Goal: Task Accomplishment & Management: Manage account settings

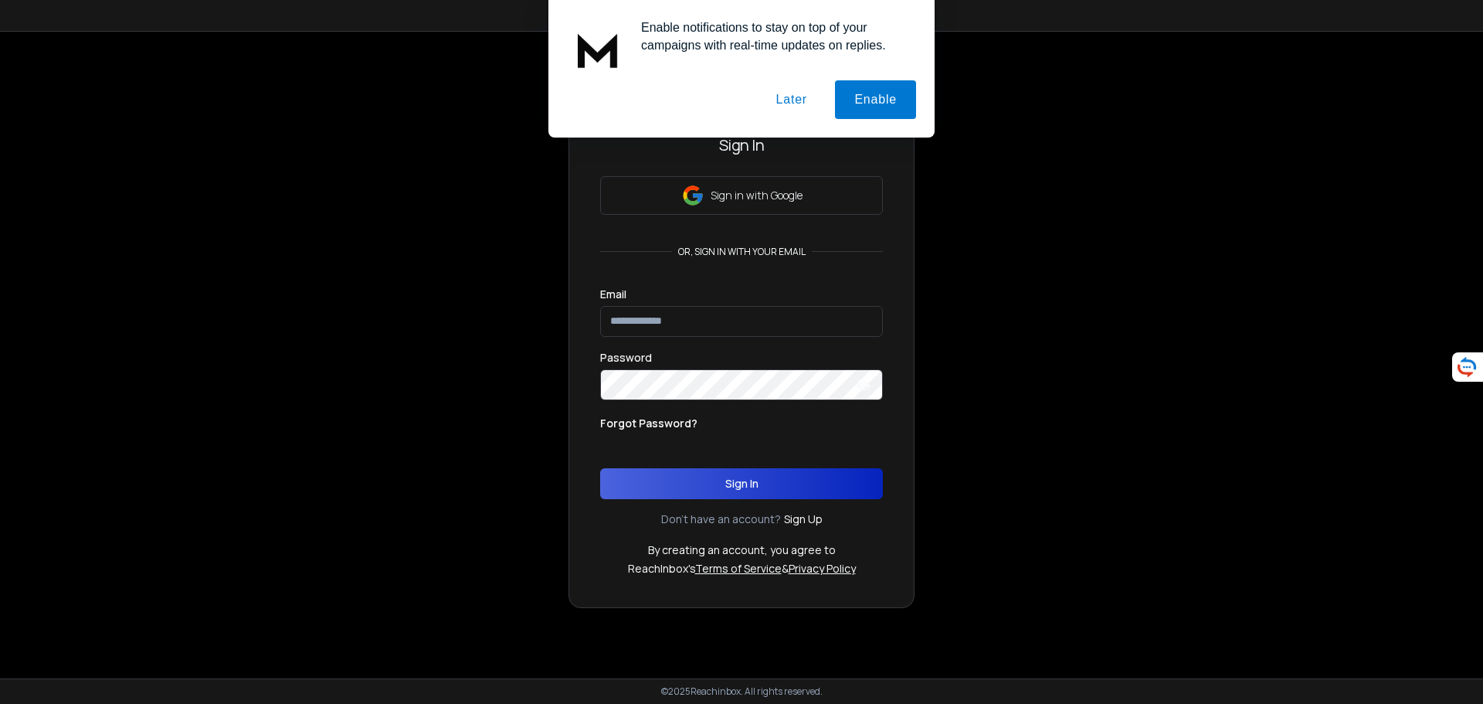
click at [789, 99] on button "Later" at bounding box center [791, 99] width 70 height 39
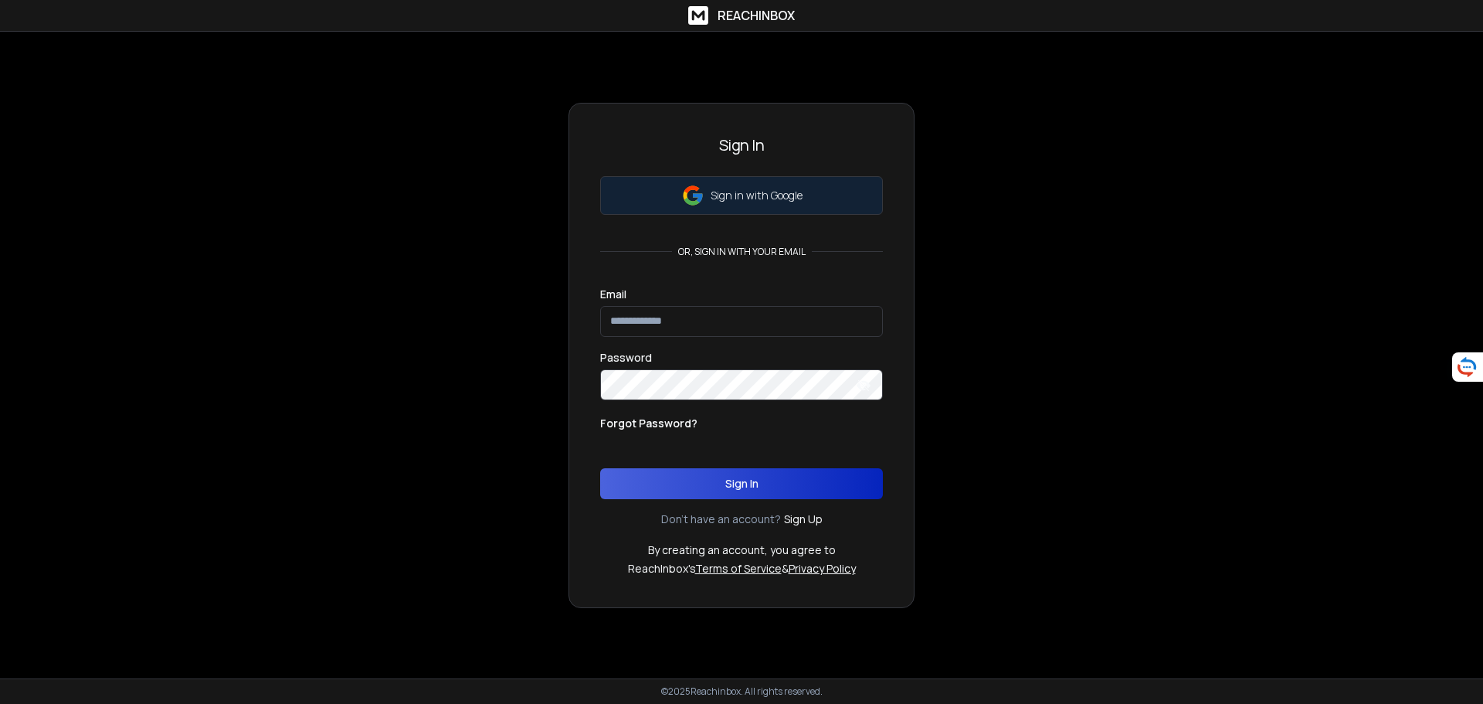
click at [719, 179] on button "Sign in with Google" at bounding box center [741, 195] width 283 height 39
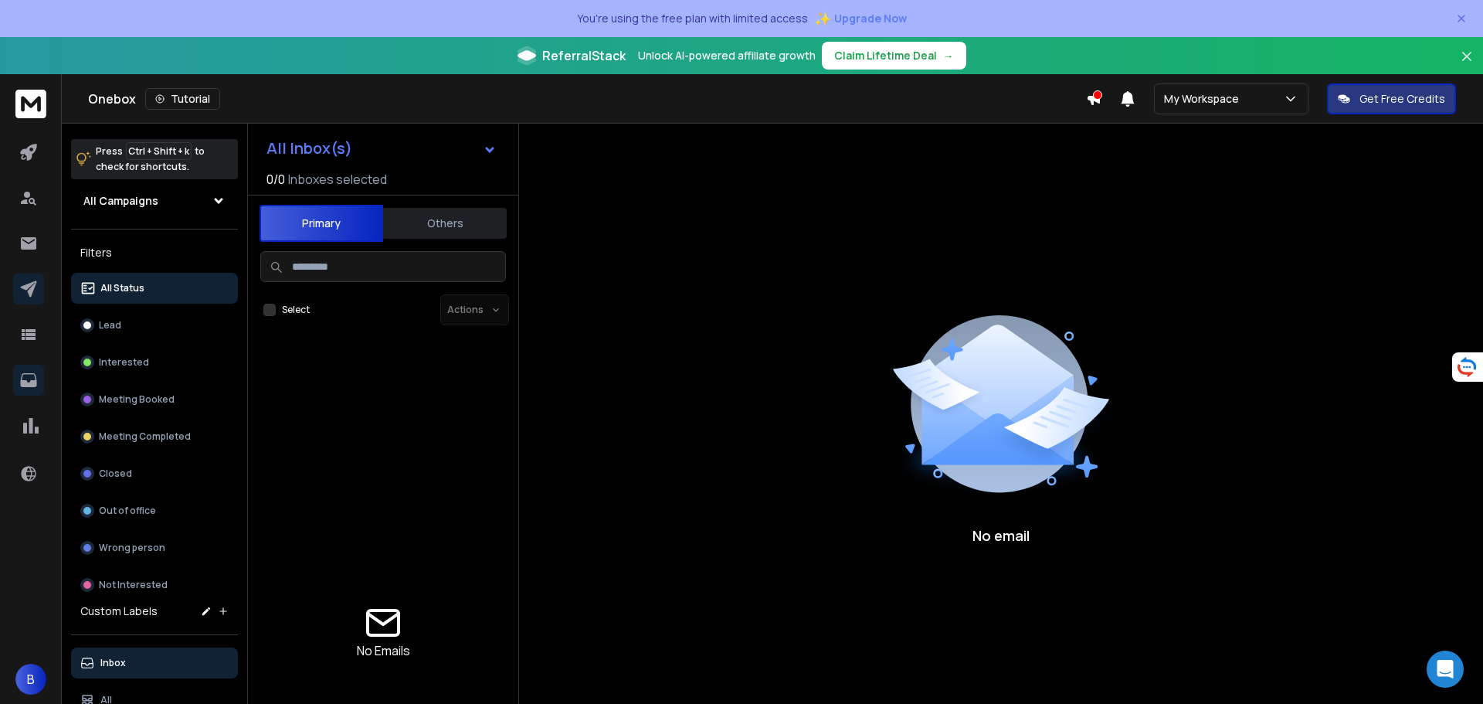
click at [29, 286] on icon at bounding box center [28, 289] width 16 height 16
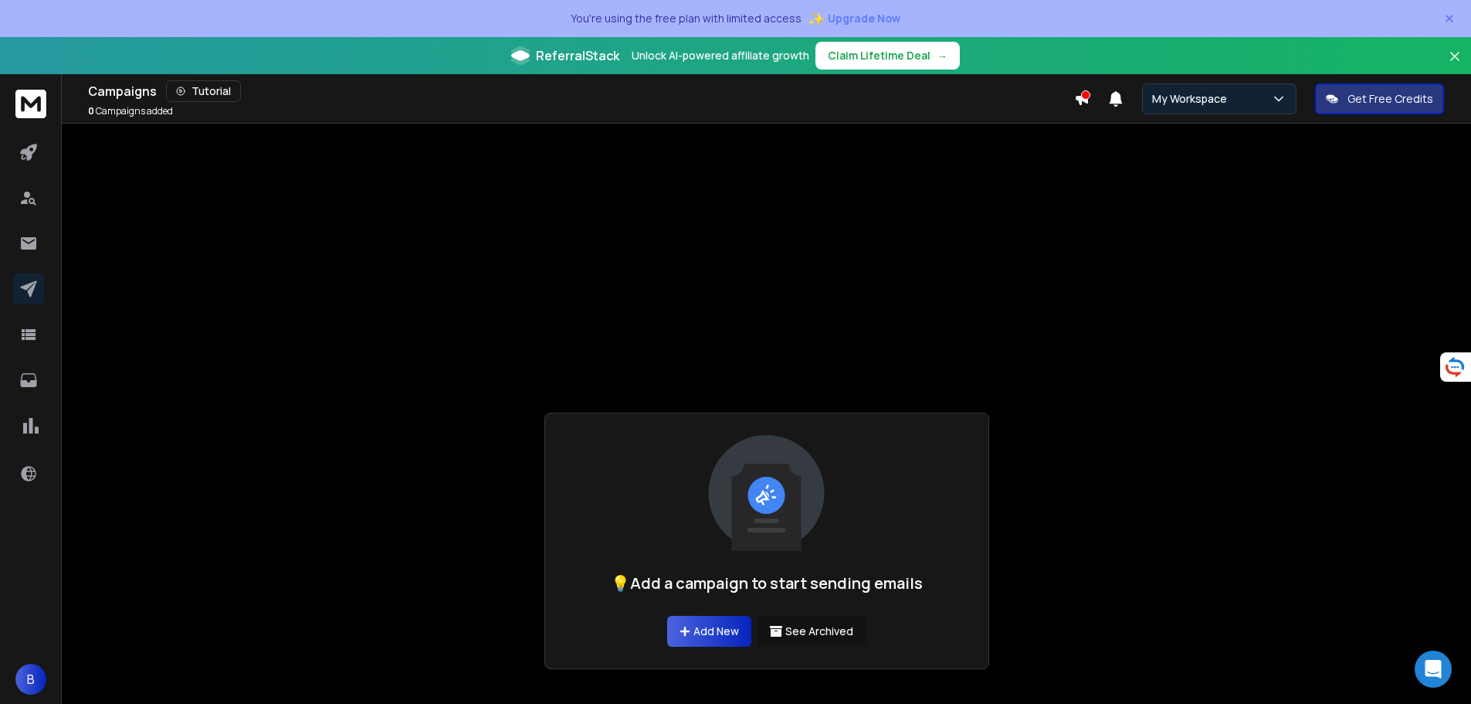
click at [1227, 102] on p "My Workspace" at bounding box center [1192, 98] width 81 height 15
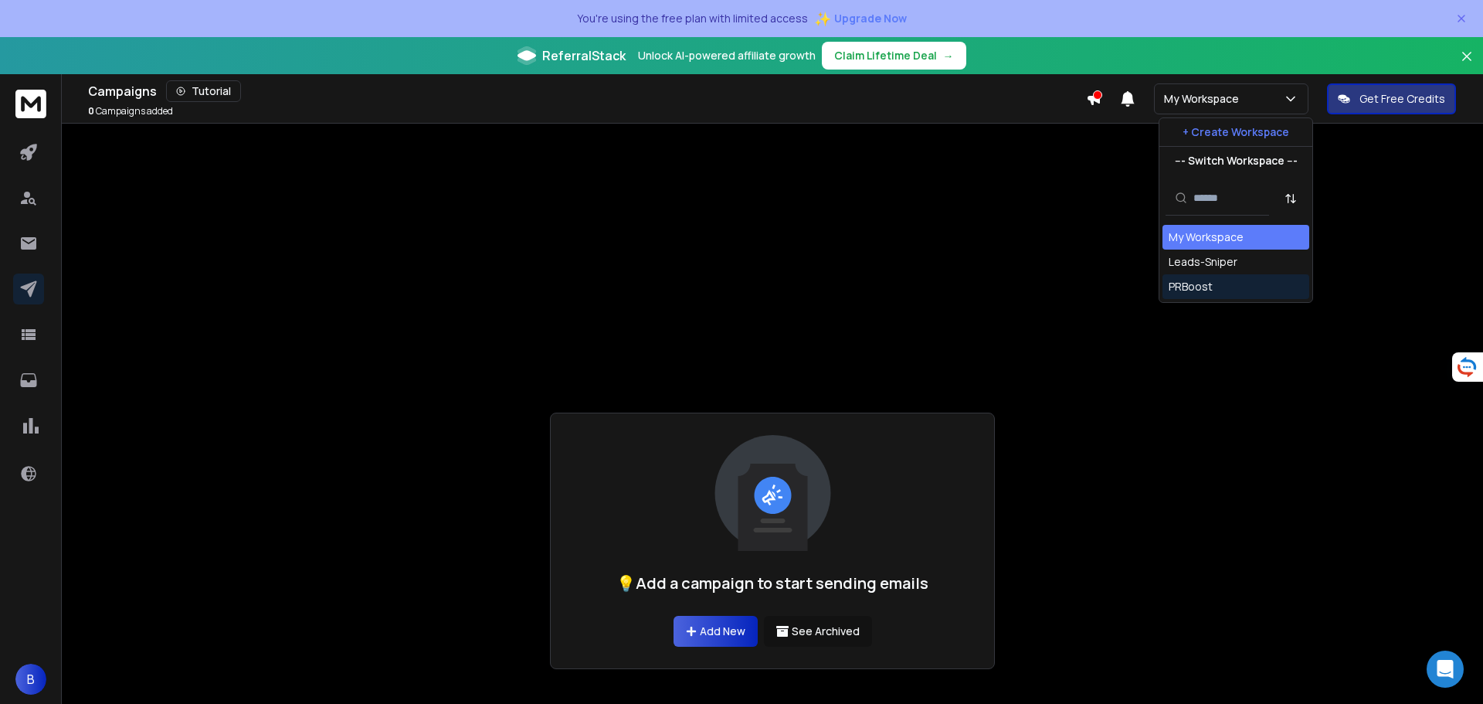
click at [1209, 280] on div "PRBoost" at bounding box center [1191, 286] width 44 height 15
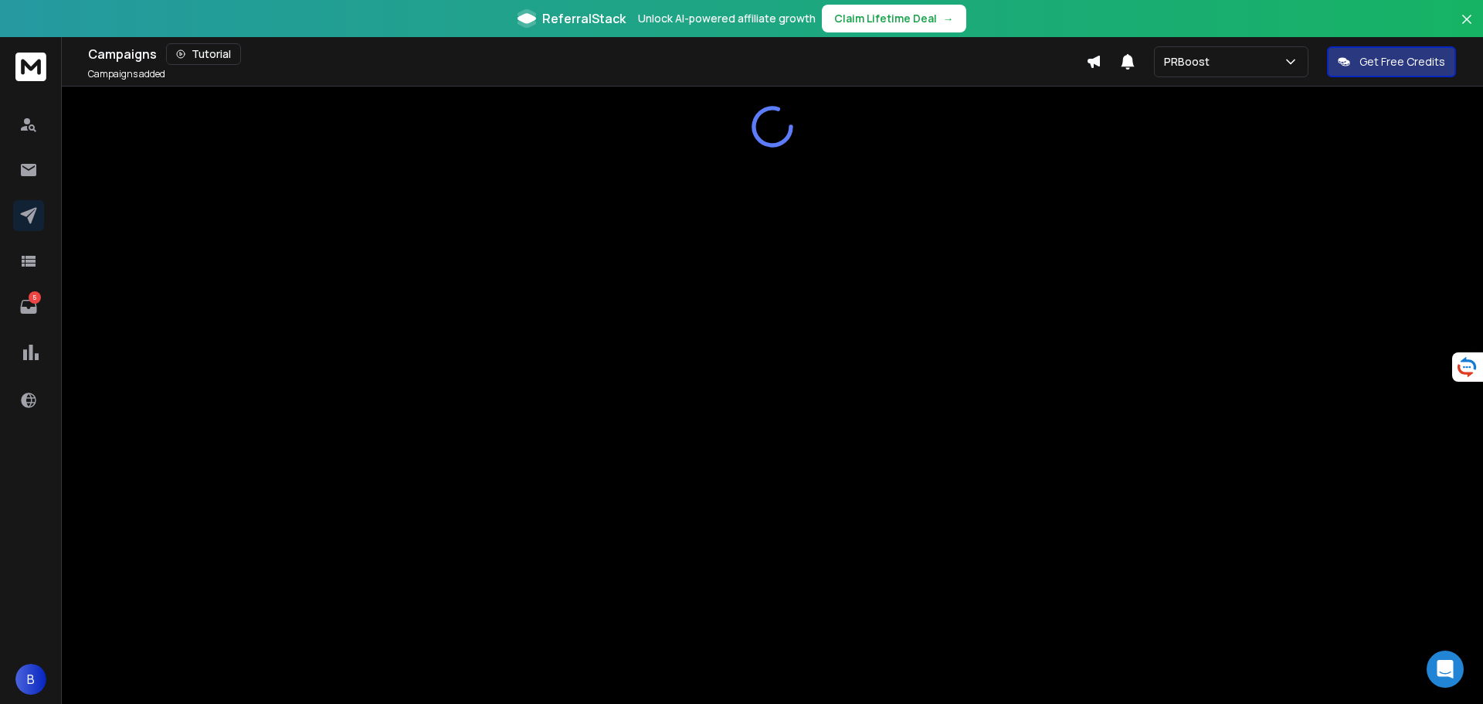
click at [1470, 14] on icon "Close banner" at bounding box center [1467, 19] width 14 height 14
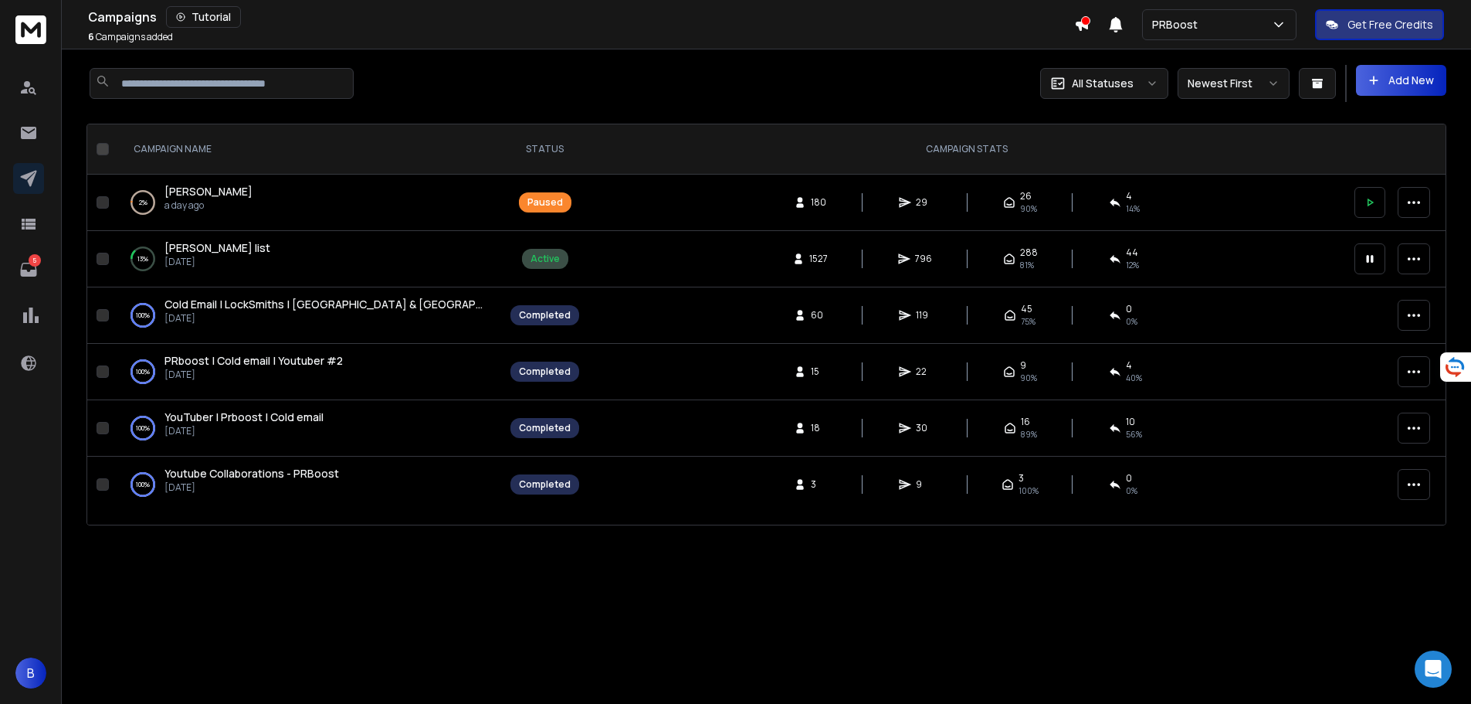
click at [187, 261] on p "[DATE]" at bounding box center [218, 262] width 106 height 12
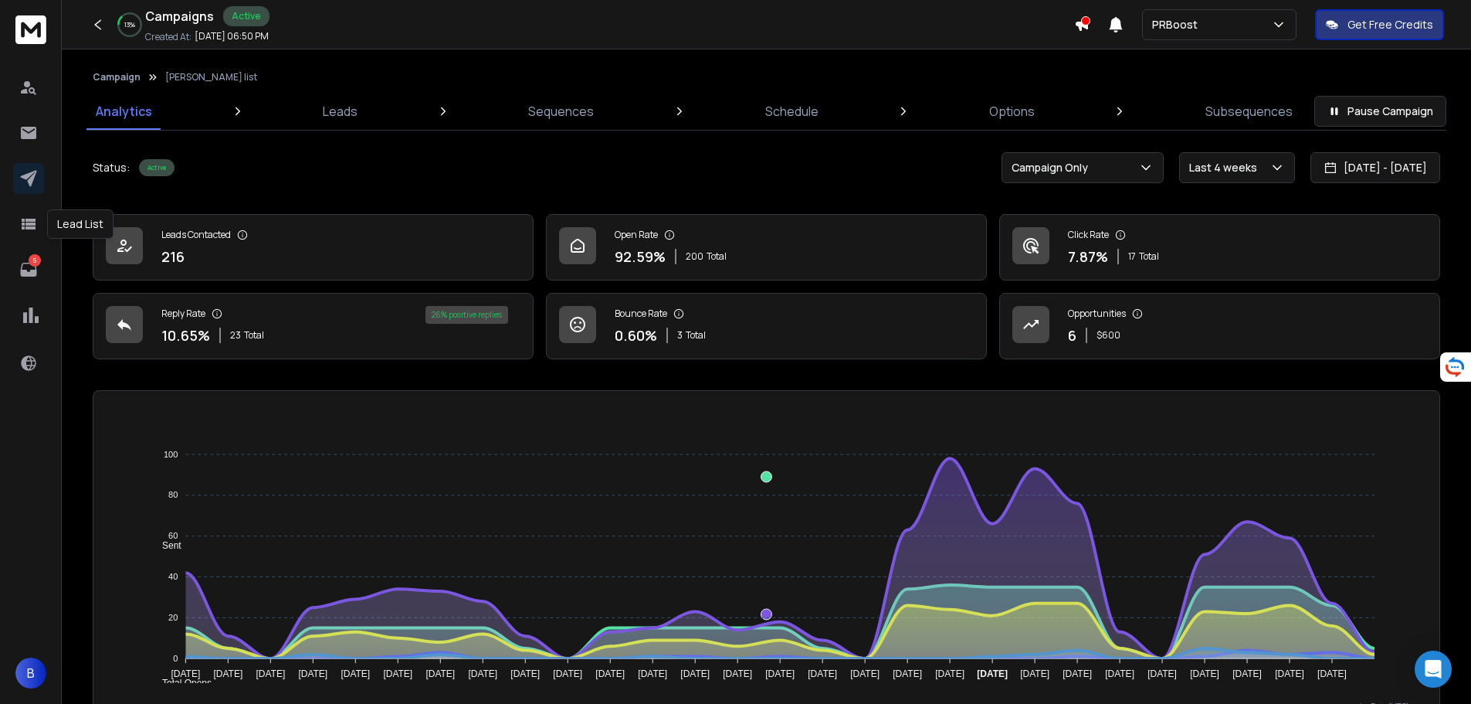
drag, startPoint x: 23, startPoint y: 227, endPoint x: 110, endPoint y: 205, distance: 89.9
click at [23, 227] on icon at bounding box center [29, 224] width 14 height 11
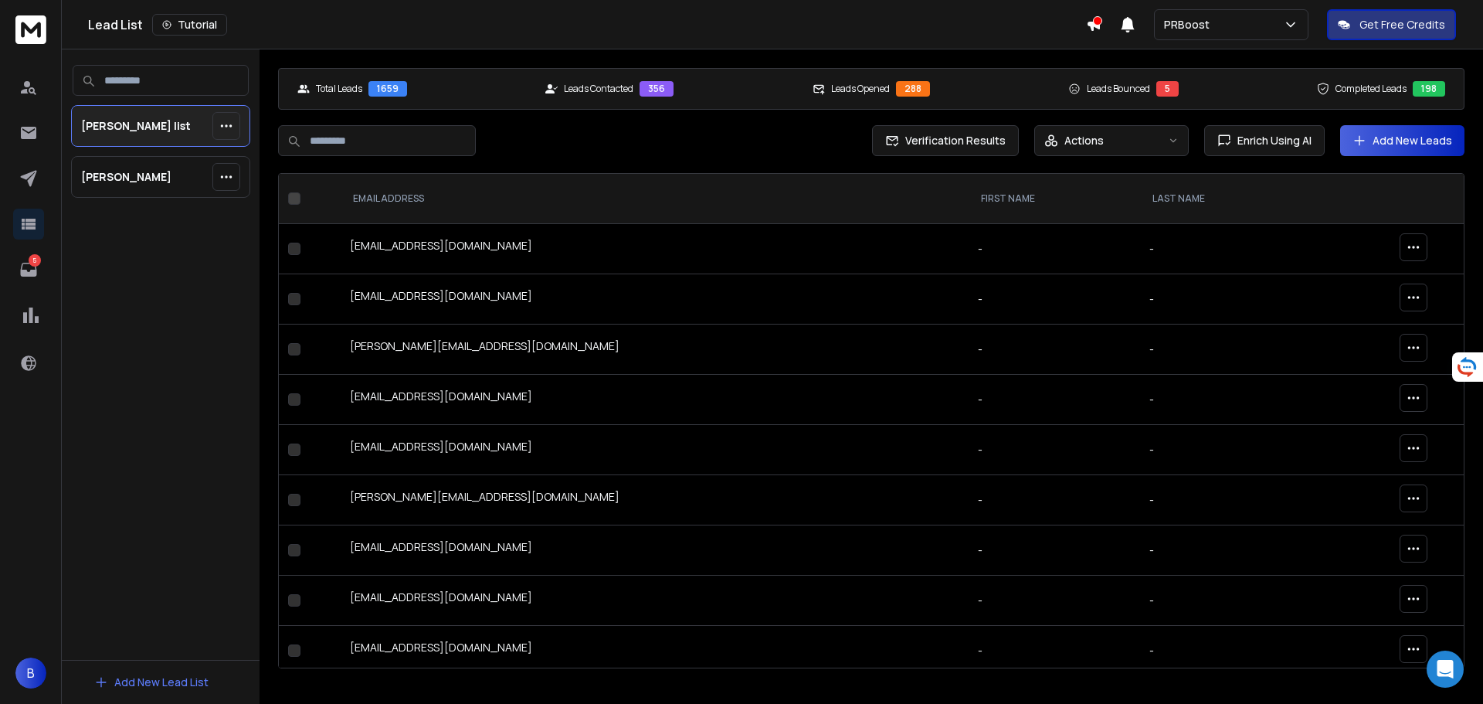
click at [225, 126] on icon "button" at bounding box center [226, 126] width 14 height 14
click at [140, 275] on div "[PERSON_NAME] list [PERSON_NAME]" at bounding box center [161, 373] width 198 height 537
click at [1365, 135] on icon at bounding box center [1359, 141] width 14 height 14
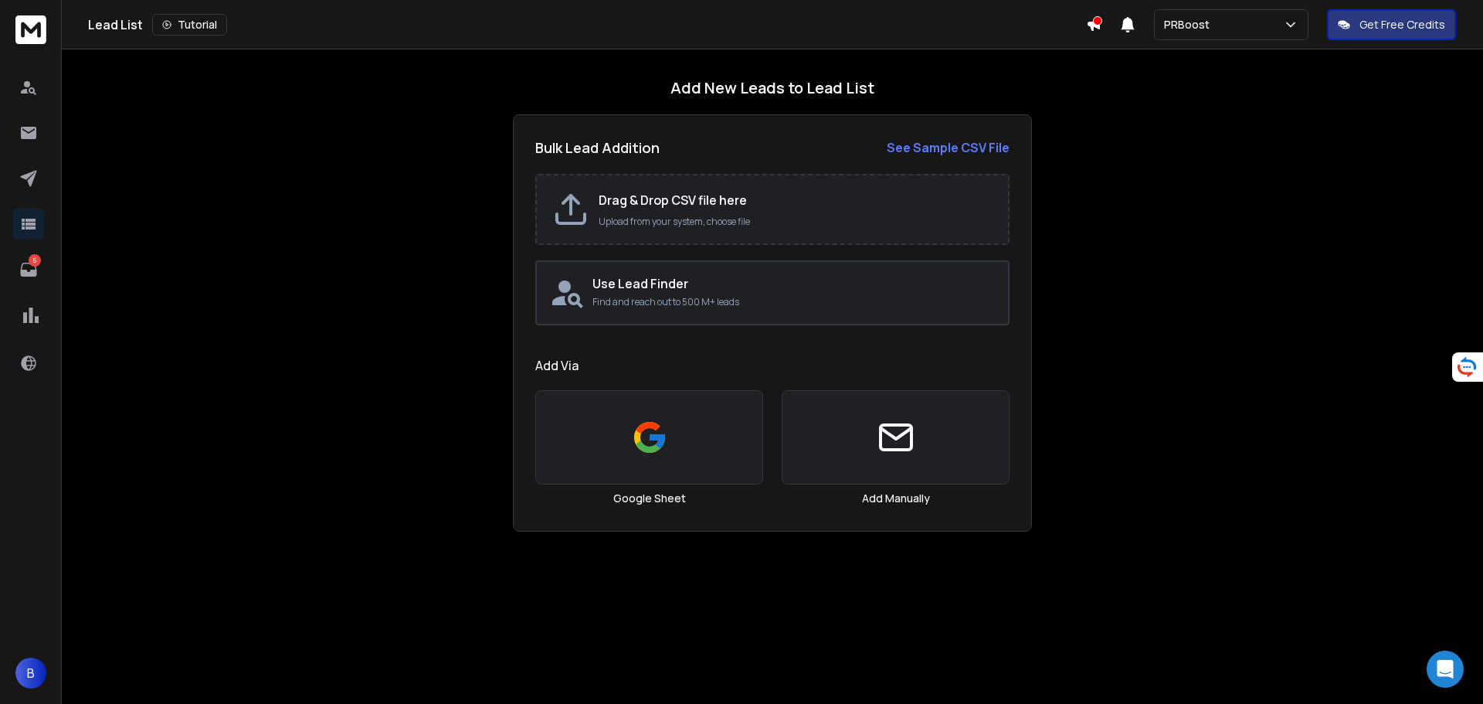
click at [338, 98] on div "Add New Leads to Lead List" at bounding box center [772, 88] width 1421 height 22
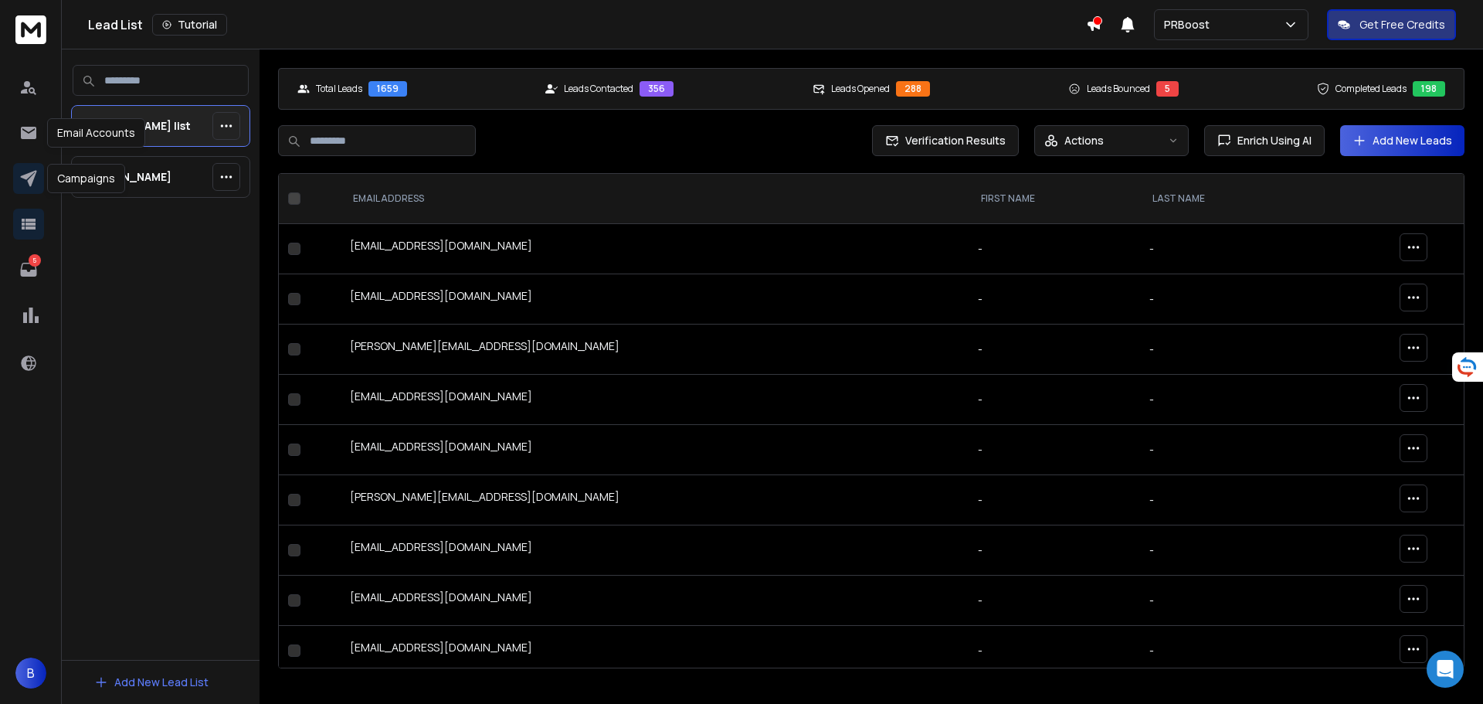
click at [20, 176] on icon at bounding box center [28, 178] width 19 height 19
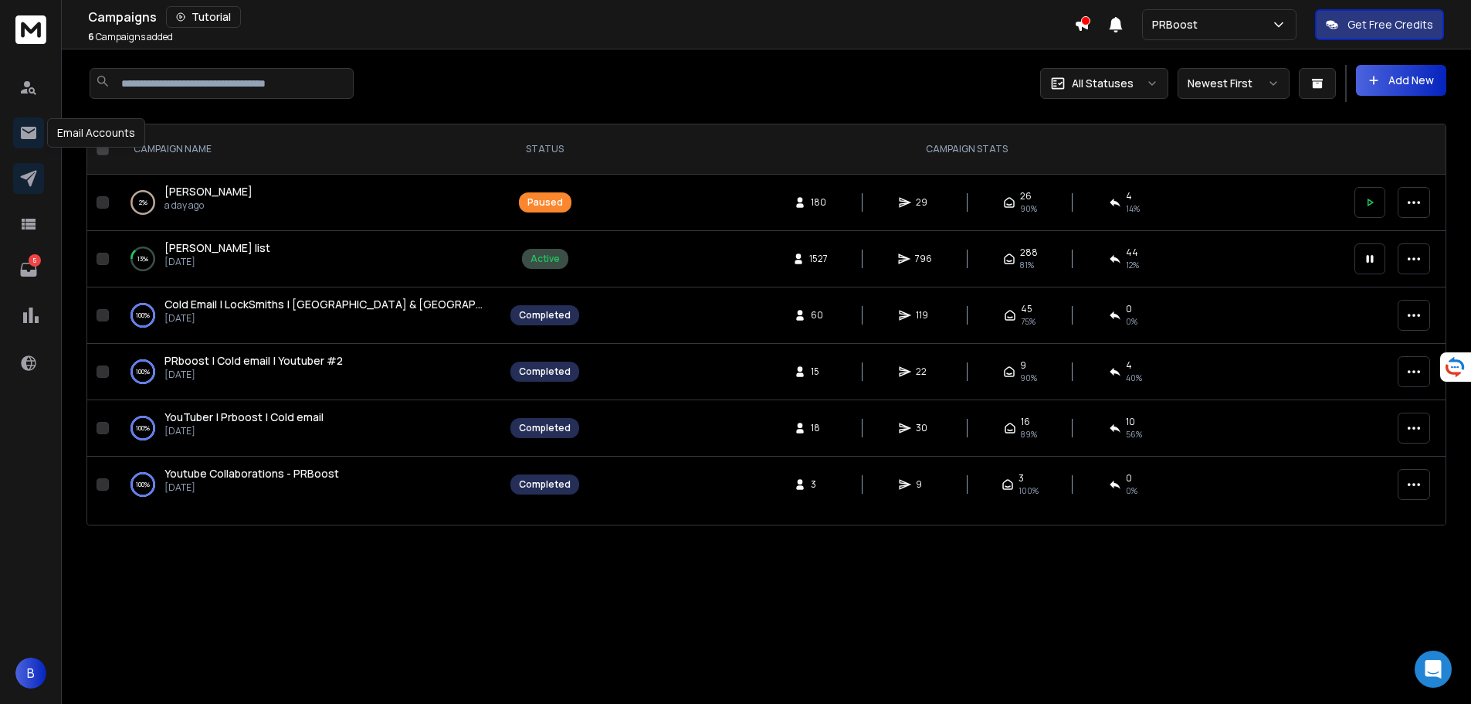
click at [26, 132] on icon at bounding box center [28, 133] width 19 height 19
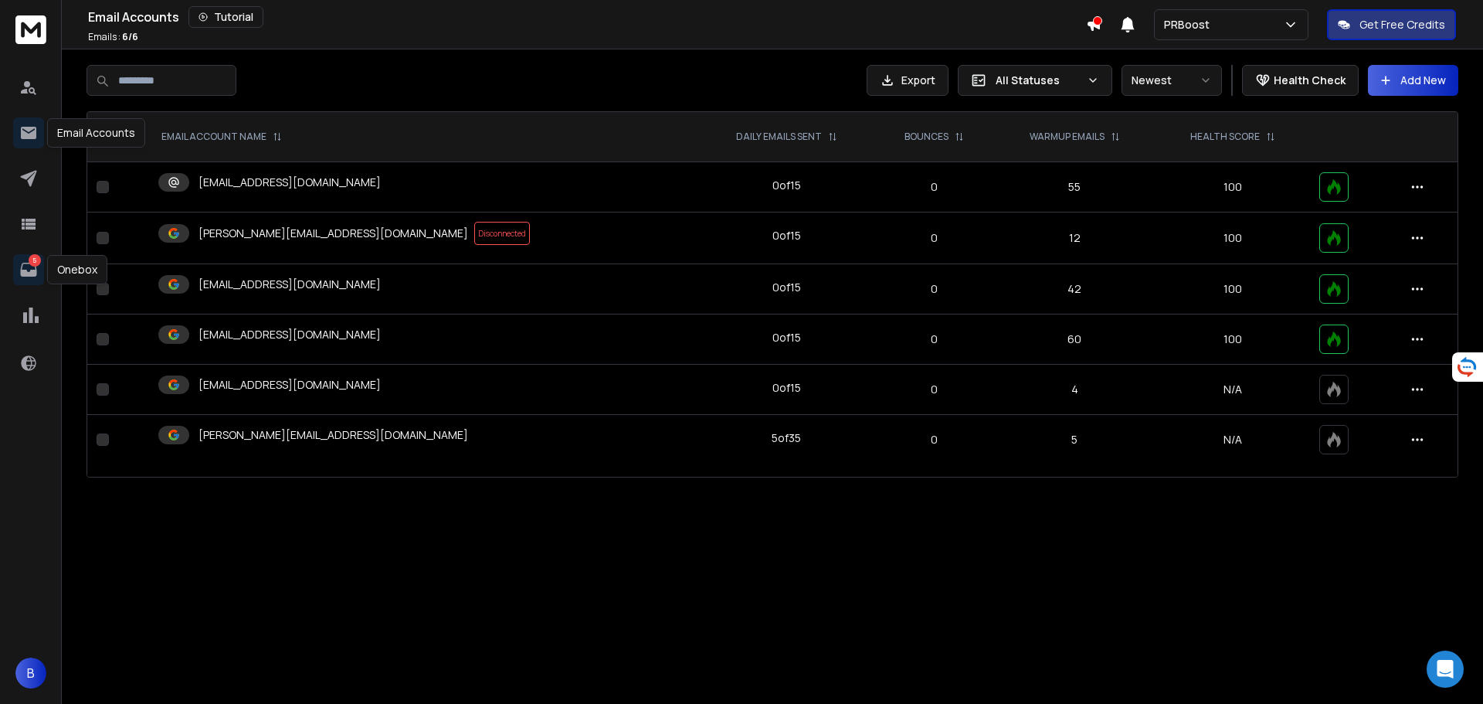
click at [31, 265] on p "5" at bounding box center [35, 260] width 12 height 12
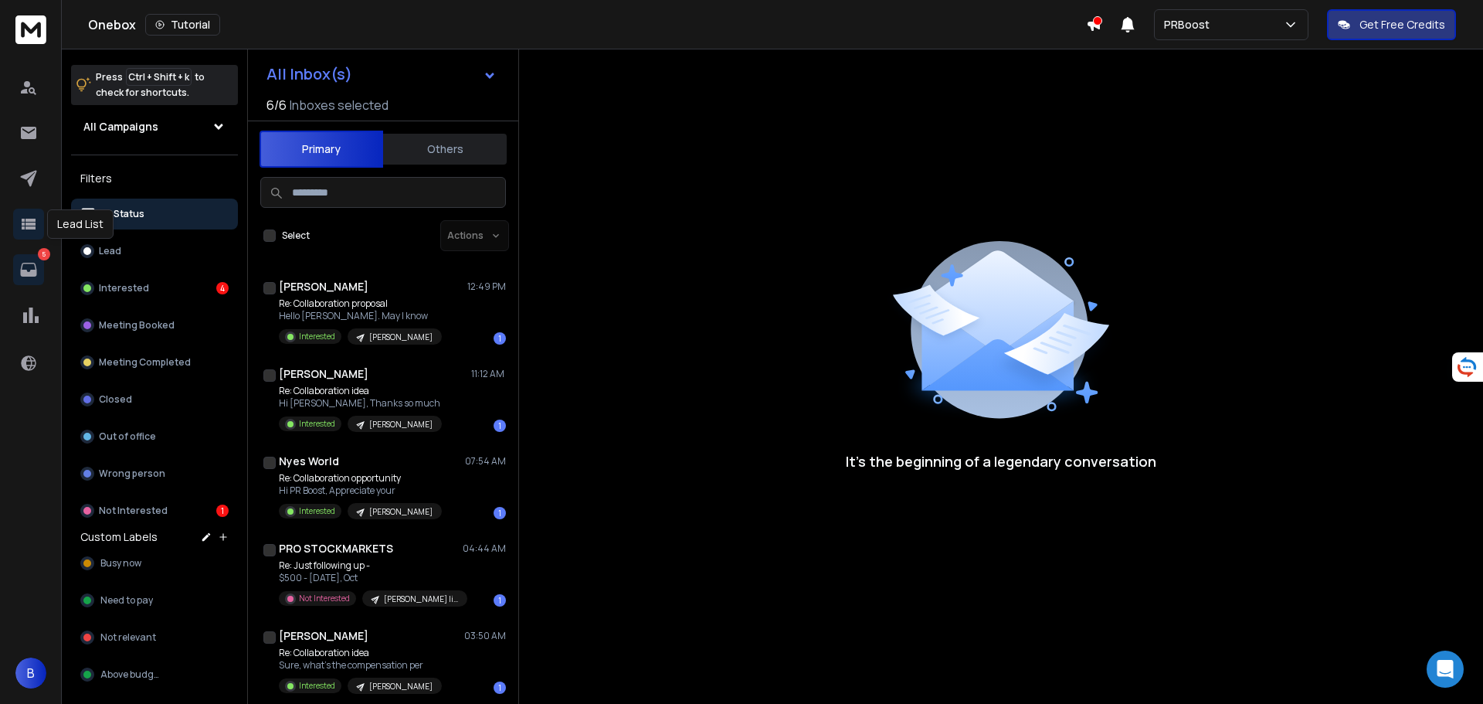
click at [22, 224] on icon at bounding box center [29, 224] width 14 height 11
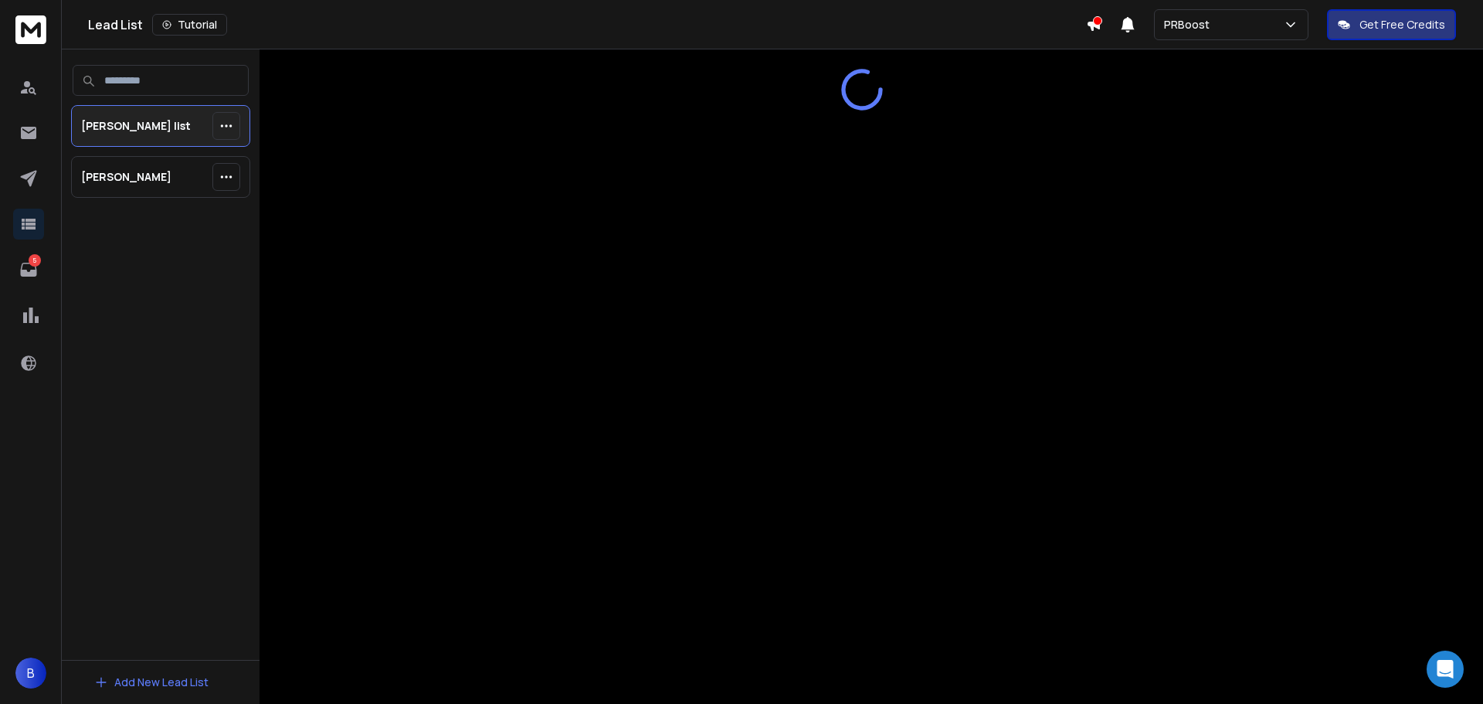
click at [153, 135] on div "[PERSON_NAME] list" at bounding box center [160, 126] width 179 height 42
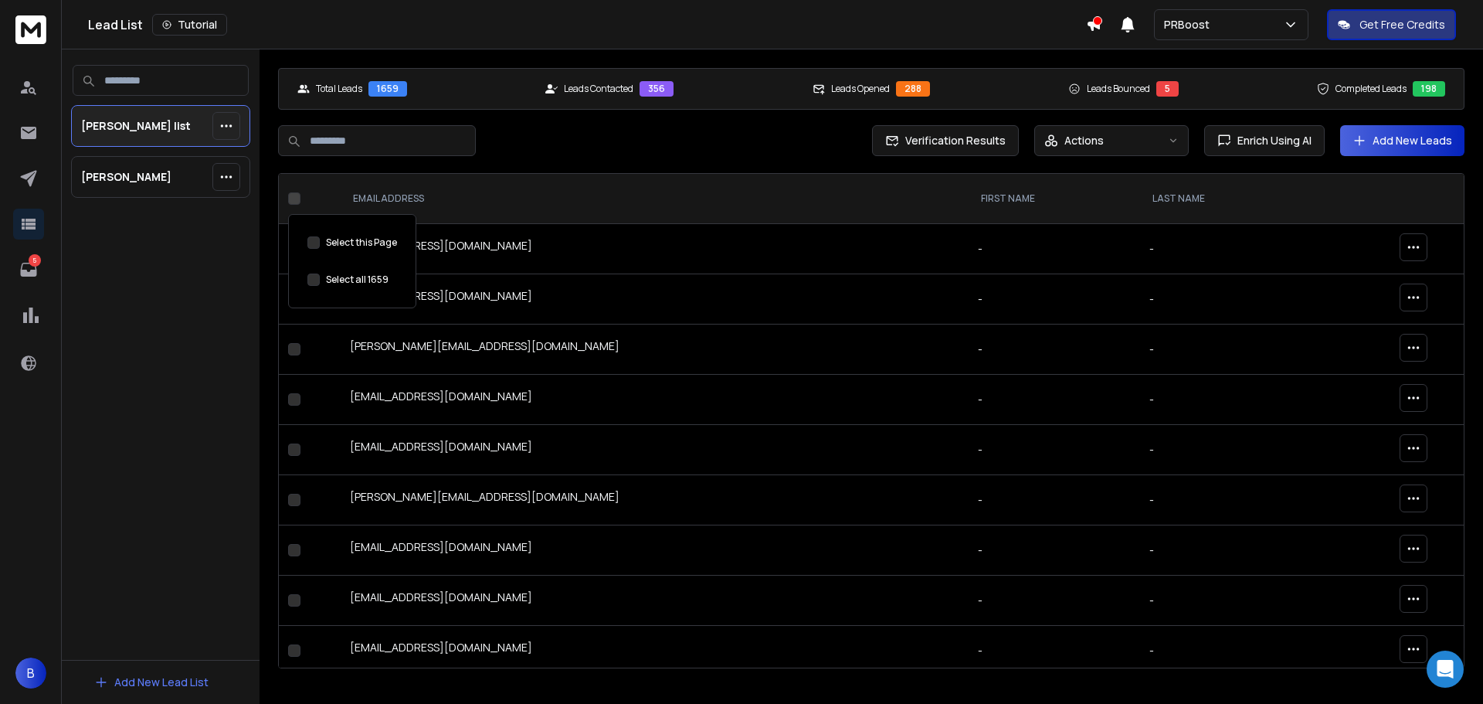
click at [298, 202] on button "Select this Page" at bounding box center [294, 198] width 12 height 12
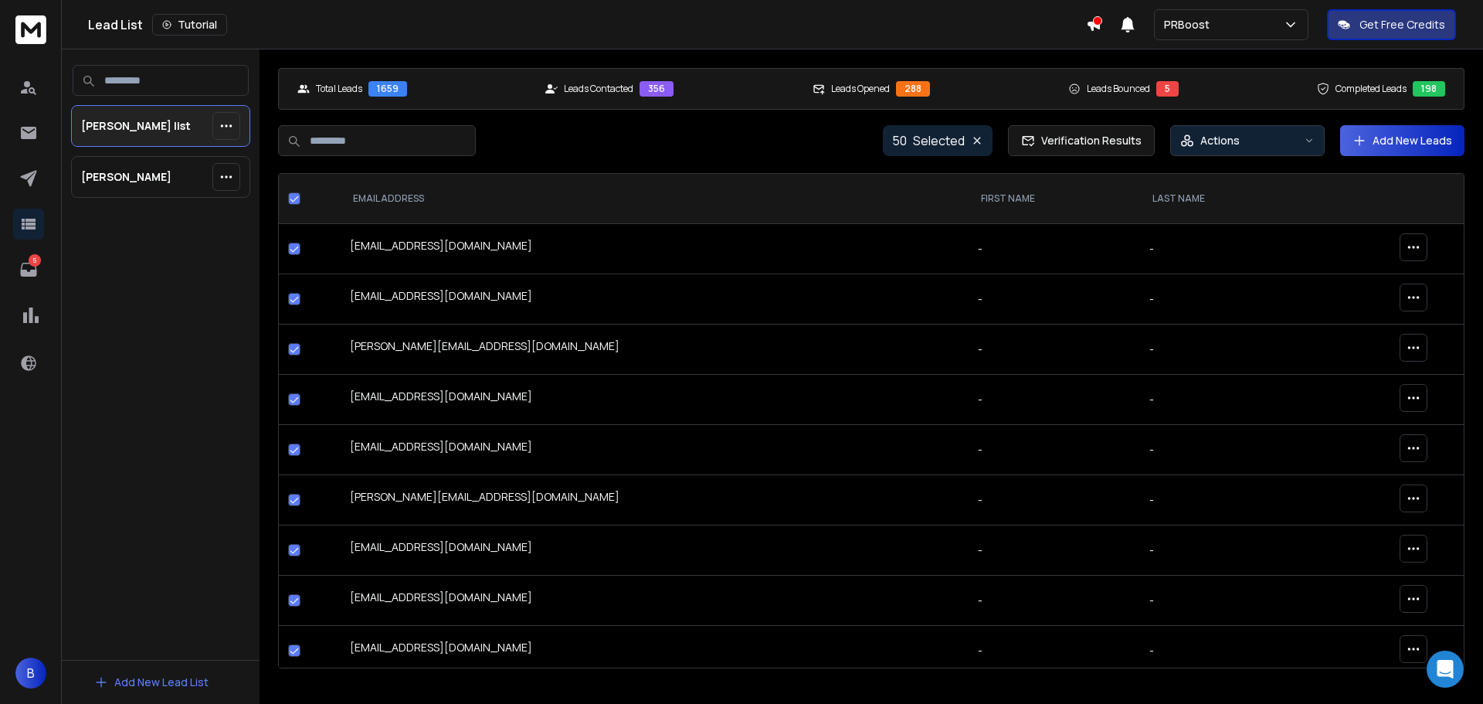
click at [1216, 139] on p "Actions" at bounding box center [1219, 140] width 39 height 15
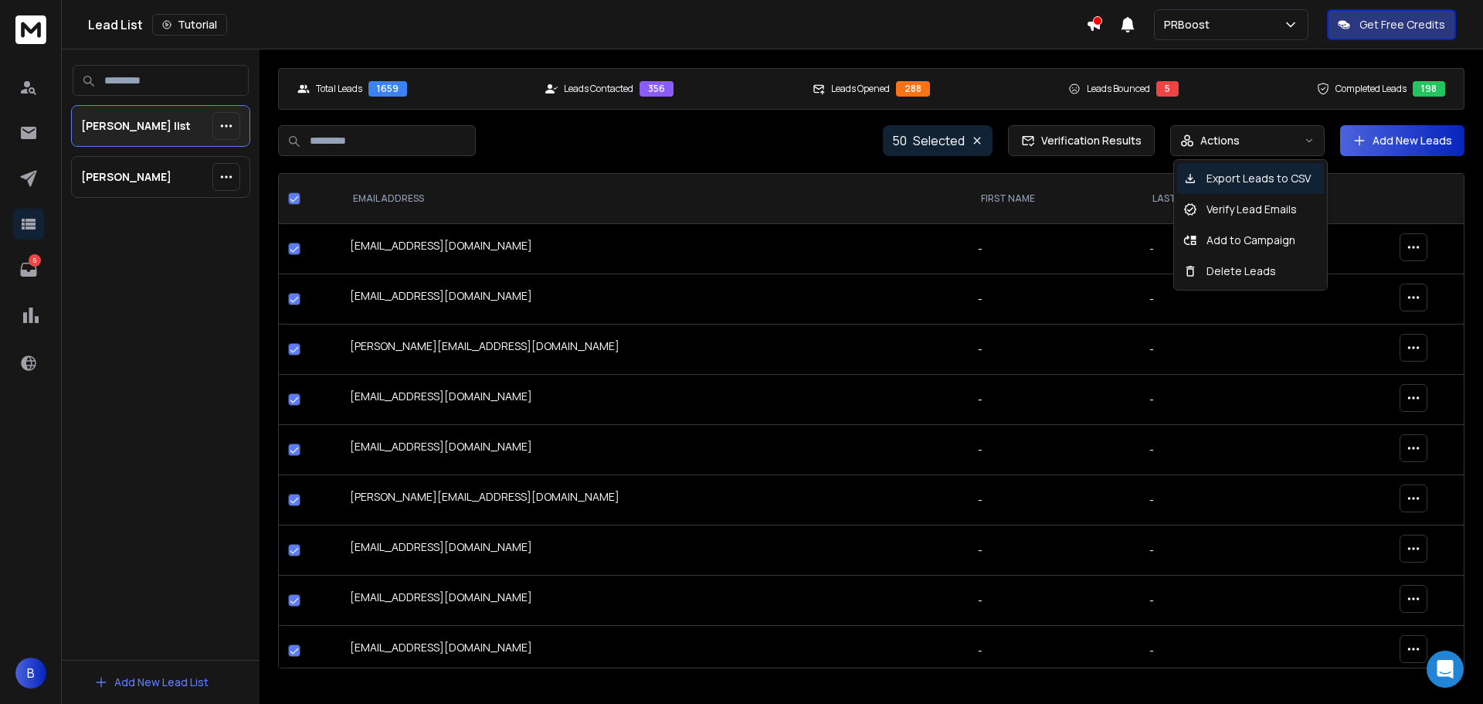
click at [568, 148] on div "50 Selected Verification Results Actions Add New Leads" at bounding box center [871, 140] width 1186 height 31
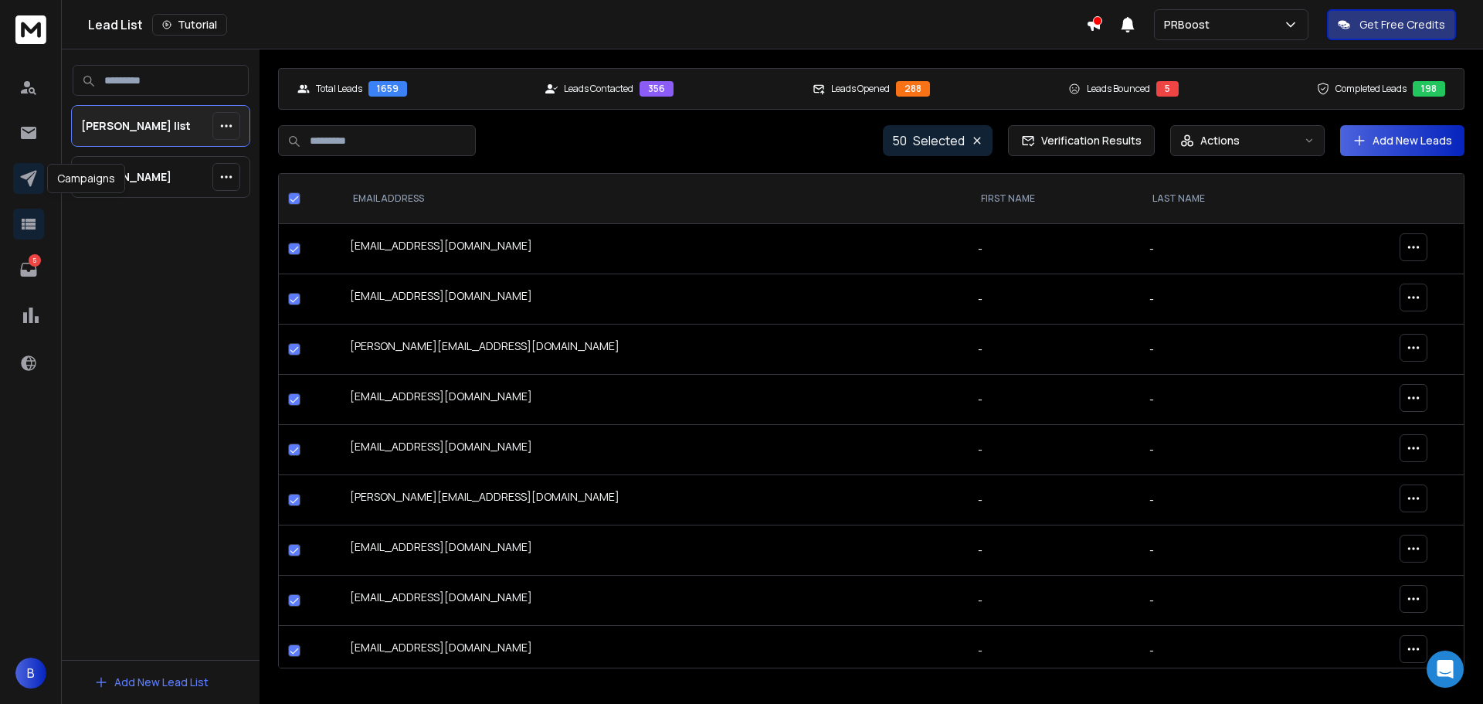
click at [20, 177] on icon at bounding box center [28, 178] width 19 height 19
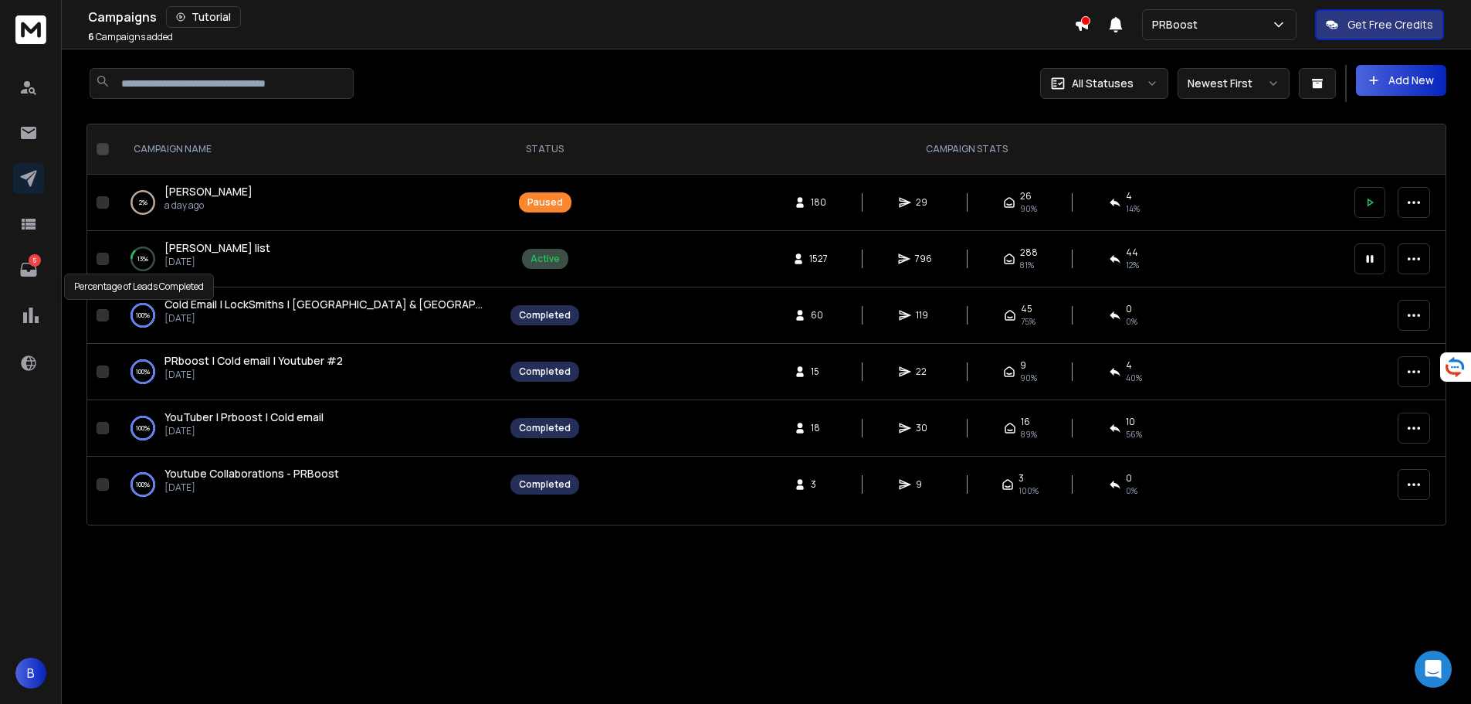
click at [178, 259] on p "[DATE]" at bounding box center [218, 262] width 106 height 12
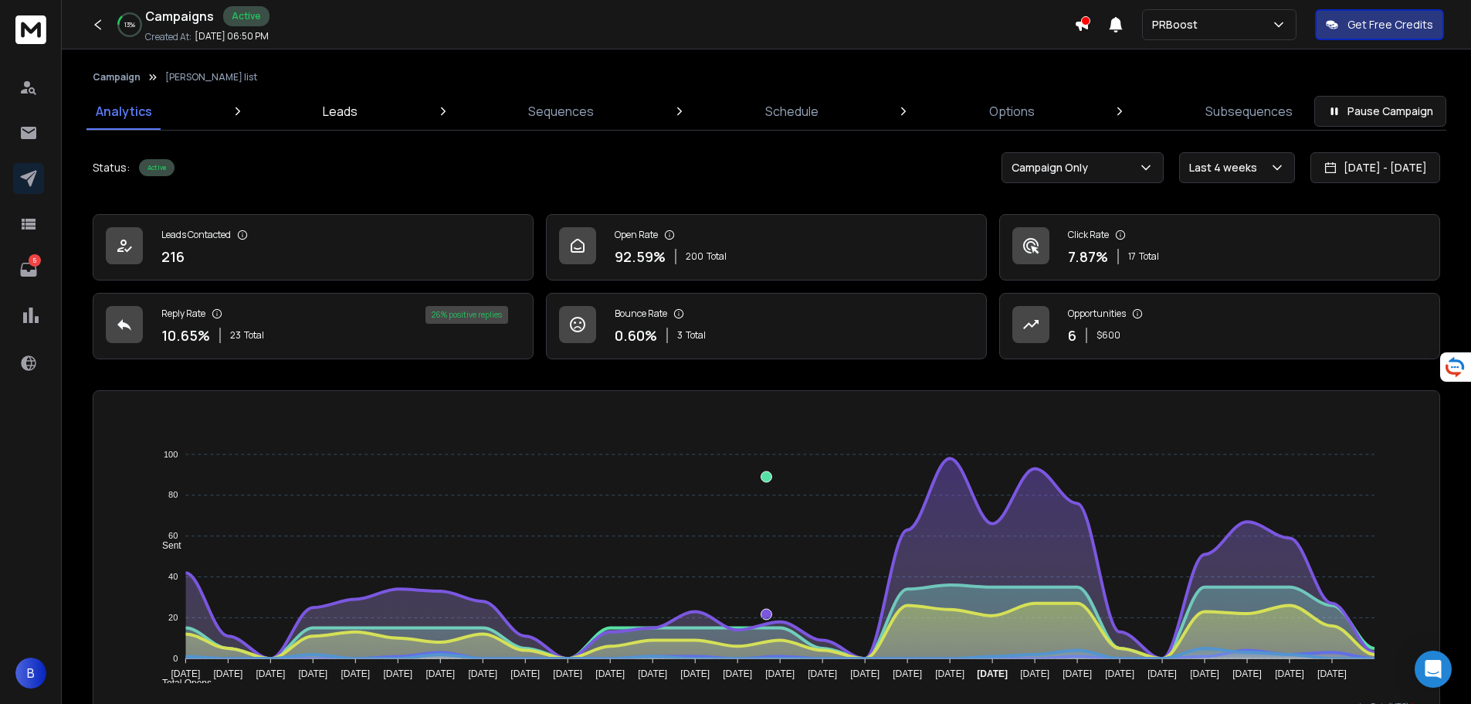
click at [360, 115] on link "Leads" at bounding box center [340, 111] width 53 height 37
click at [26, 222] on icon at bounding box center [29, 224] width 14 height 11
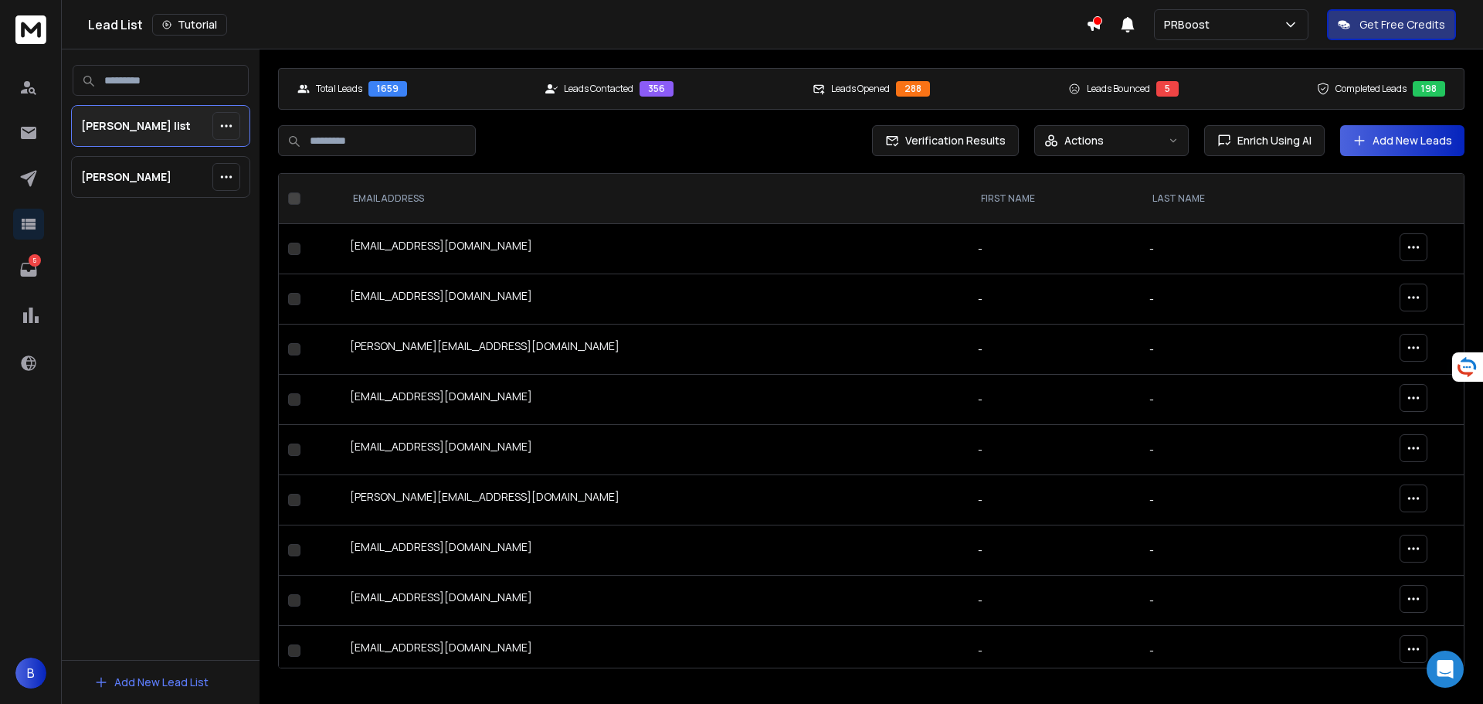
click at [1354, 148] on button "Add New Leads" at bounding box center [1402, 140] width 124 height 31
drag, startPoint x: 375, startPoint y: 87, endPoint x: 409, endPoint y: 90, distance: 34.9
click at [409, 90] on div "Total Leads 1659 Leads Contacted 356 Leads Opened 288 Leads Bounced 5 Completed…" at bounding box center [871, 89] width 1186 height 42
click at [31, 271] on icon at bounding box center [28, 270] width 16 height 14
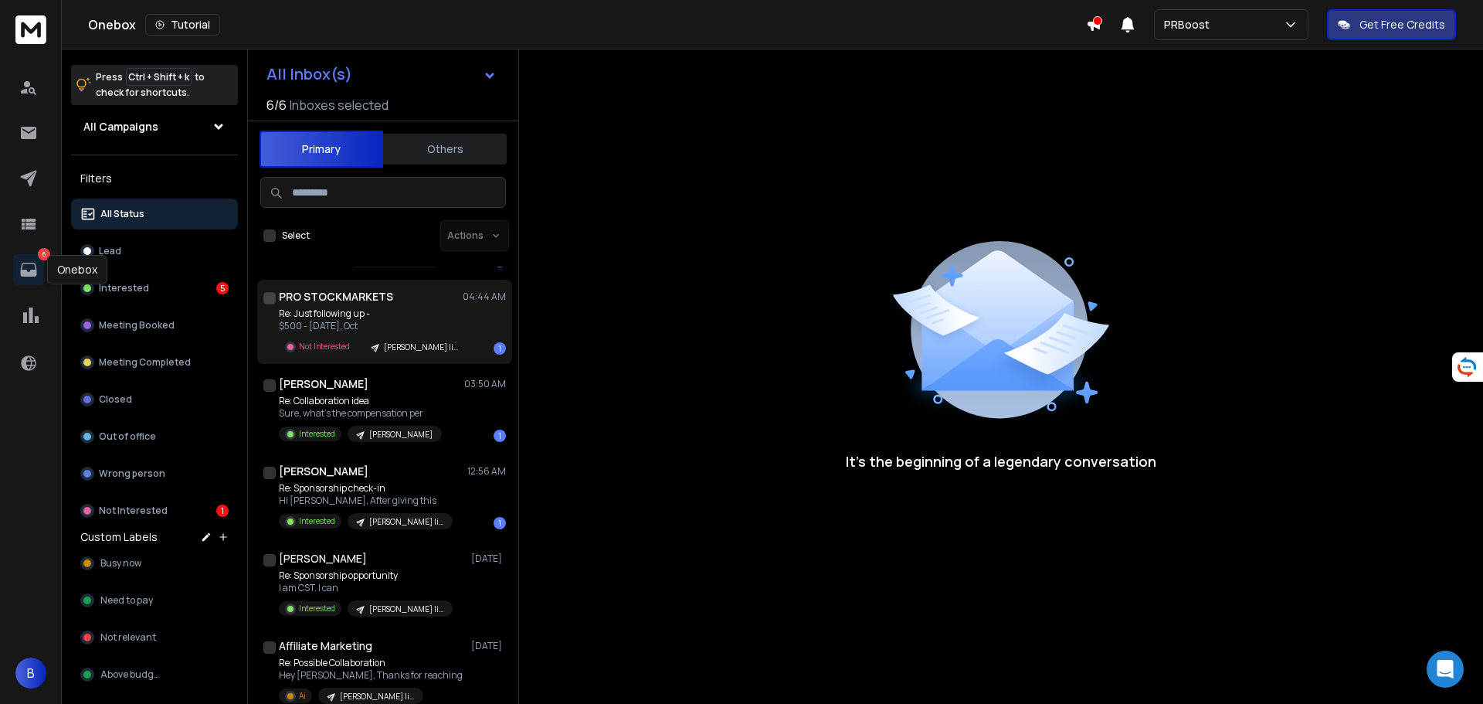
scroll to position [257, 0]
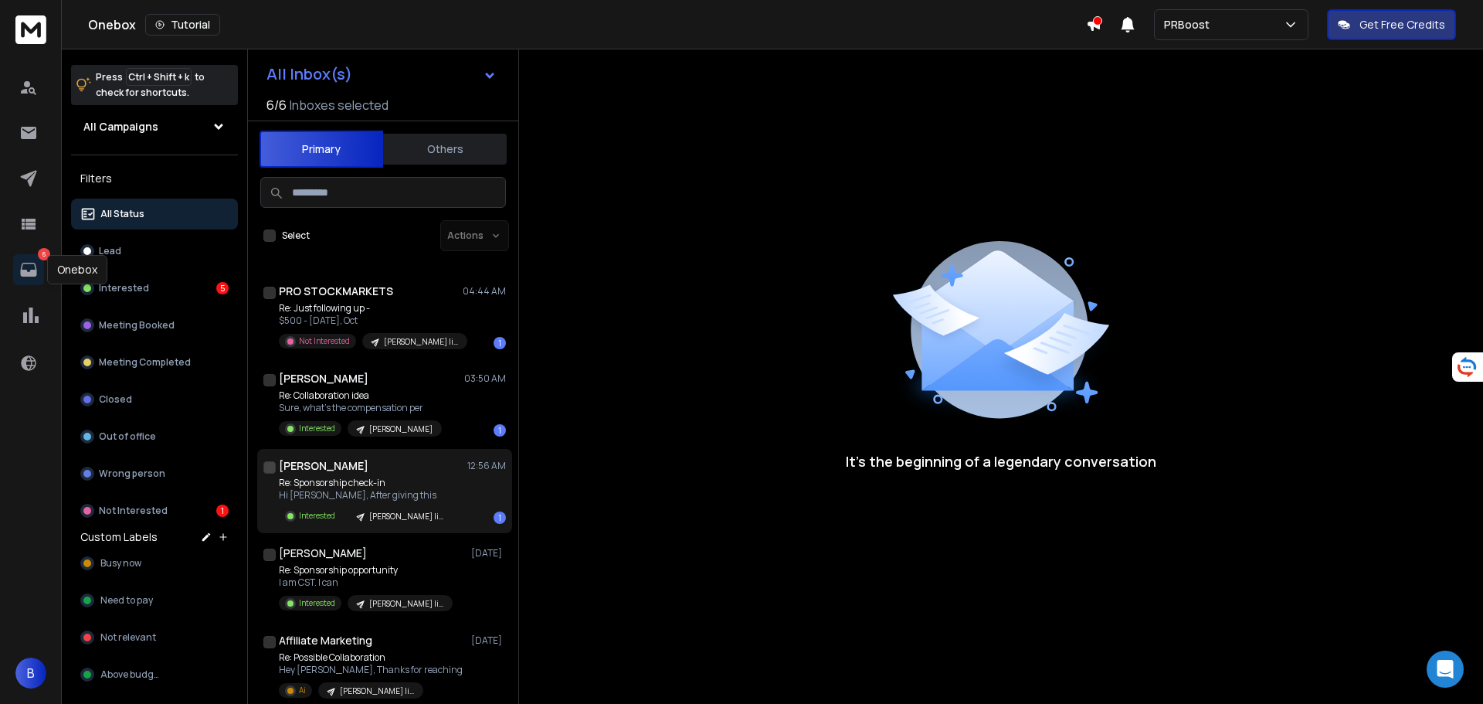
click at [337, 493] on p "Hi [PERSON_NAME], After giving this" at bounding box center [366, 495] width 174 height 12
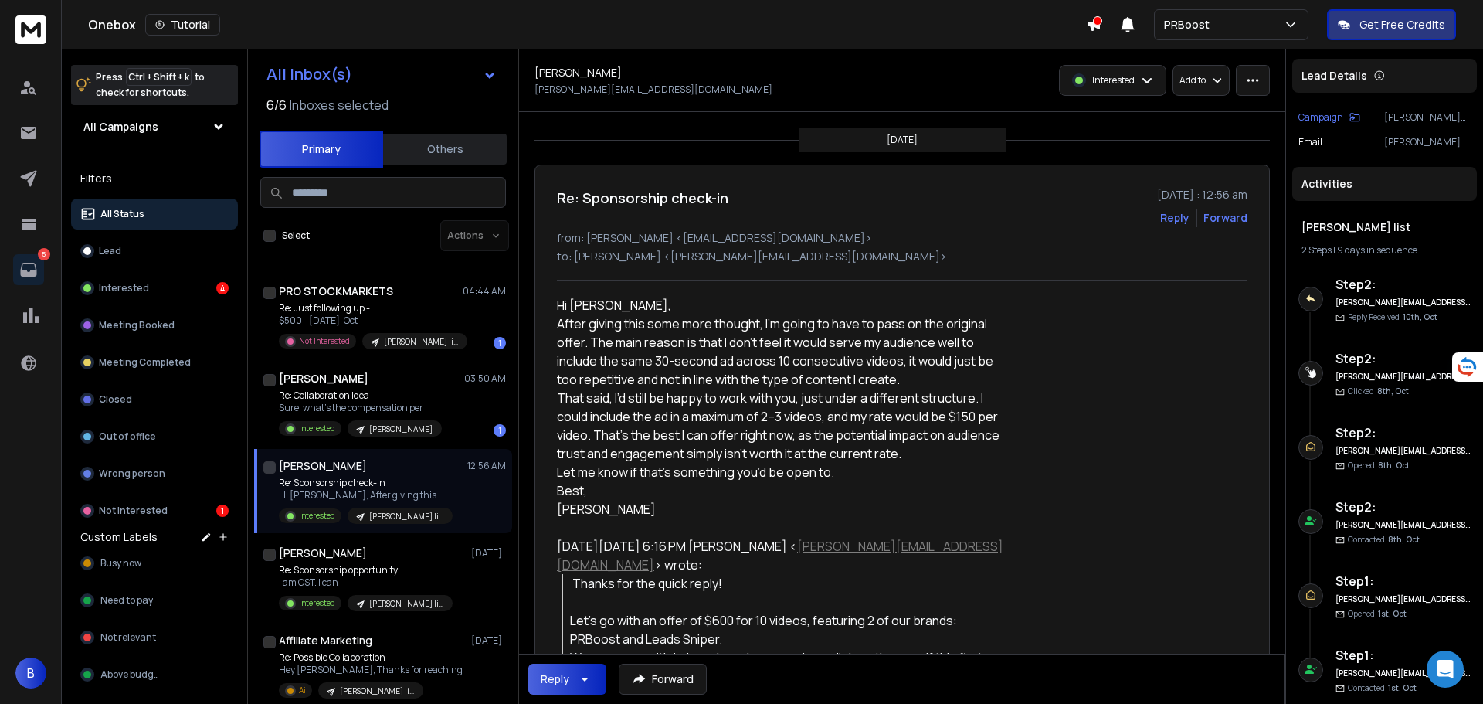
click at [375, 396] on p "Re: Collaboration idea" at bounding box center [360, 395] width 163 height 12
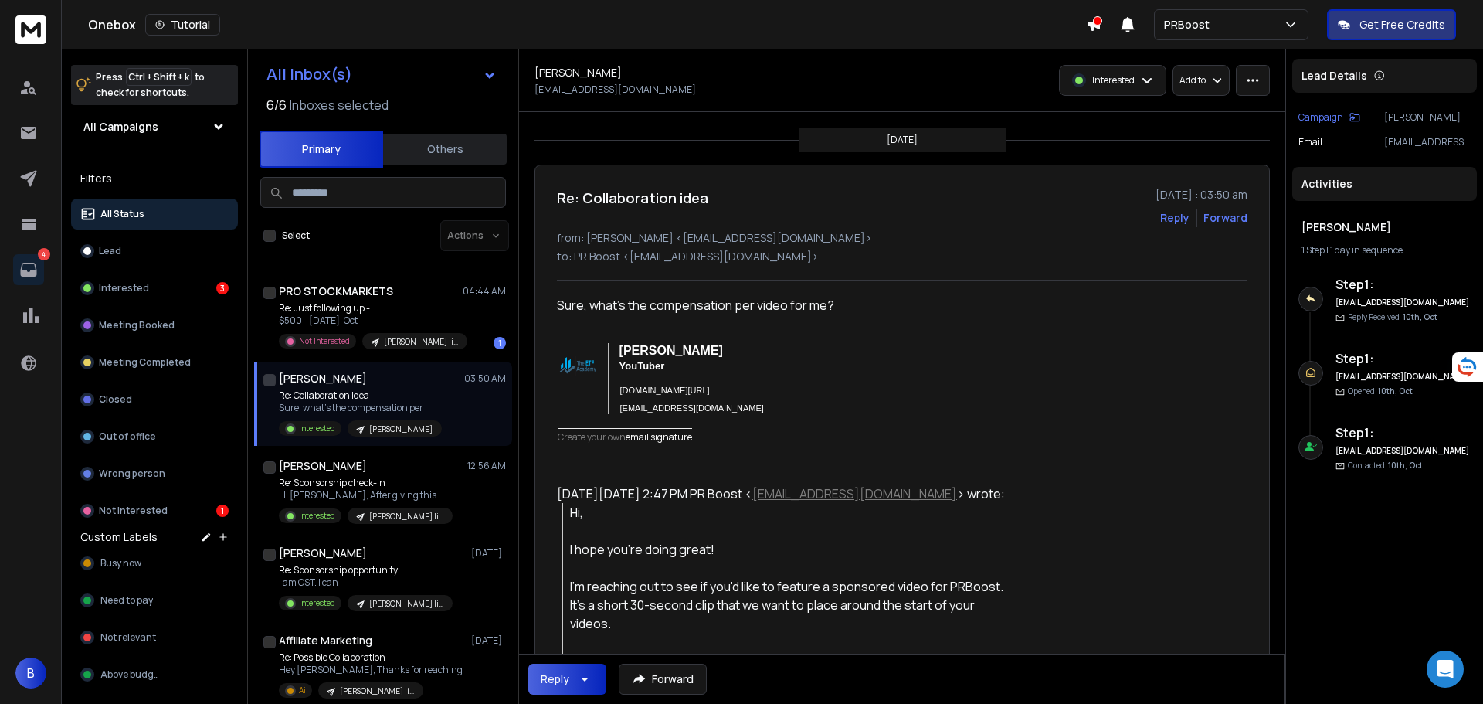
drag, startPoint x: 420, startPoint y: 392, endPoint x: 493, endPoint y: 360, distance: 79.5
click at [368, 395] on p "Re: Collaboration idea" at bounding box center [360, 395] width 163 height 12
click at [271, 383] on button "button" at bounding box center [269, 380] width 12 height 12
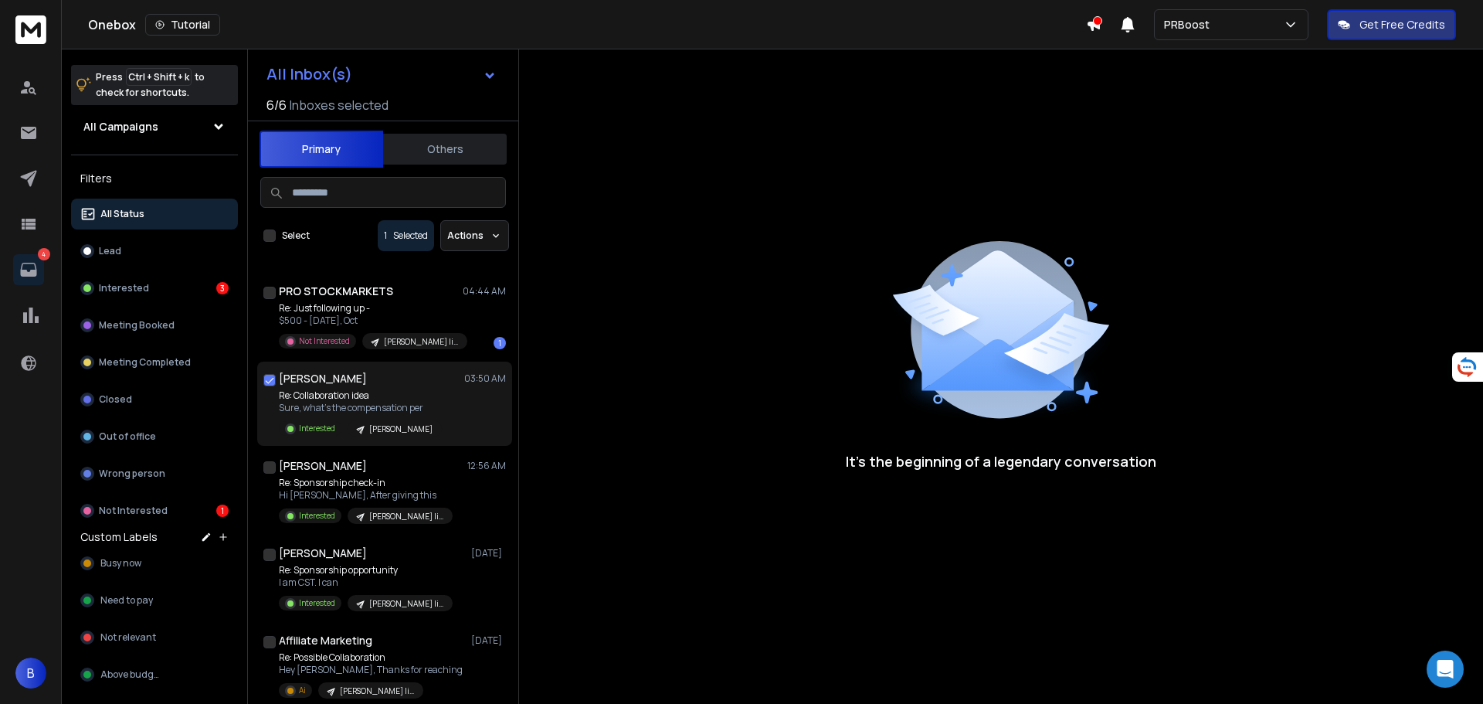
click at [381, 388] on div "[PERSON_NAME] 03:50 AM Re: Collaboration idea Sure, what’s the compensation per…" at bounding box center [392, 404] width 227 height 66
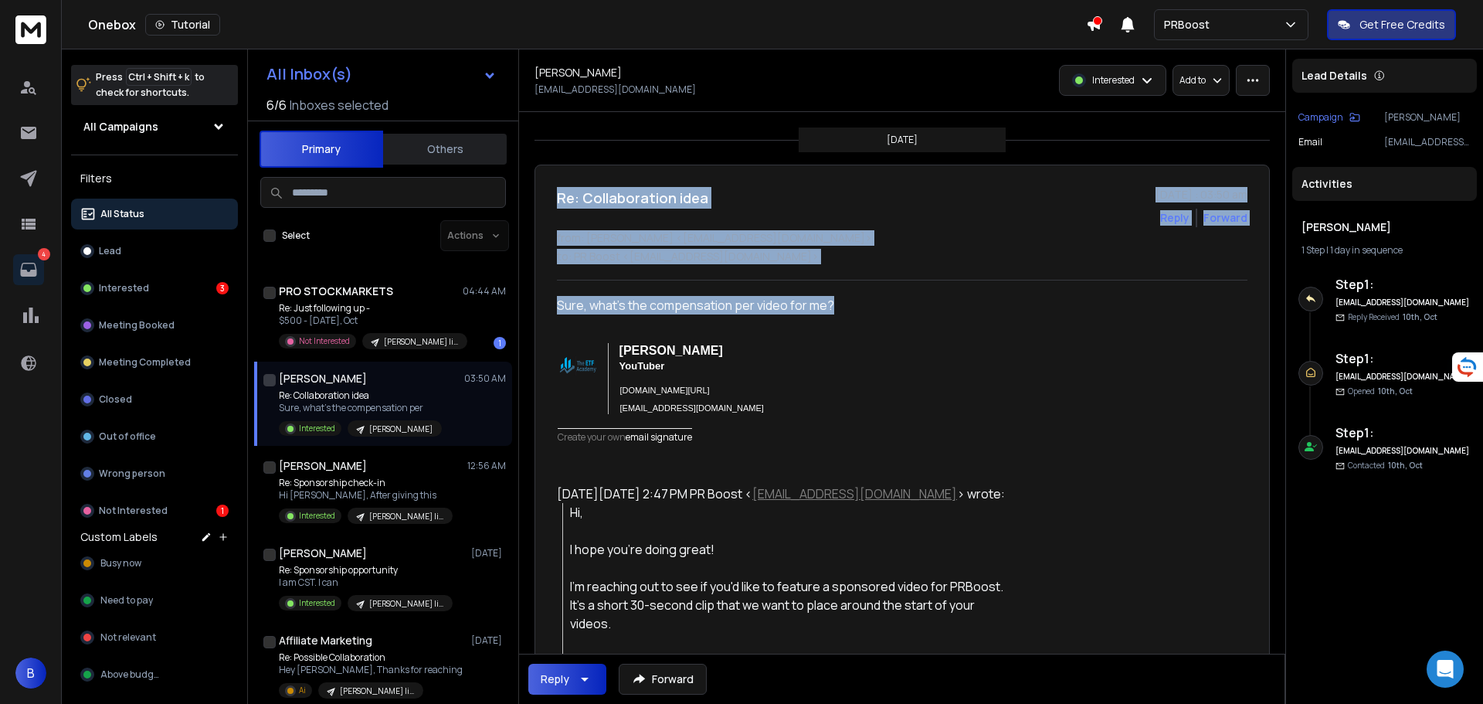
drag, startPoint x: 553, startPoint y: 185, endPoint x: 884, endPoint y: 311, distance: 354.0
click at [884, 311] on div "Re: Collaboration idea [DATE] : 03:50 am Reply Forward from: [PERSON_NAME] <[EM…" at bounding box center [901, 574] width 735 height 818
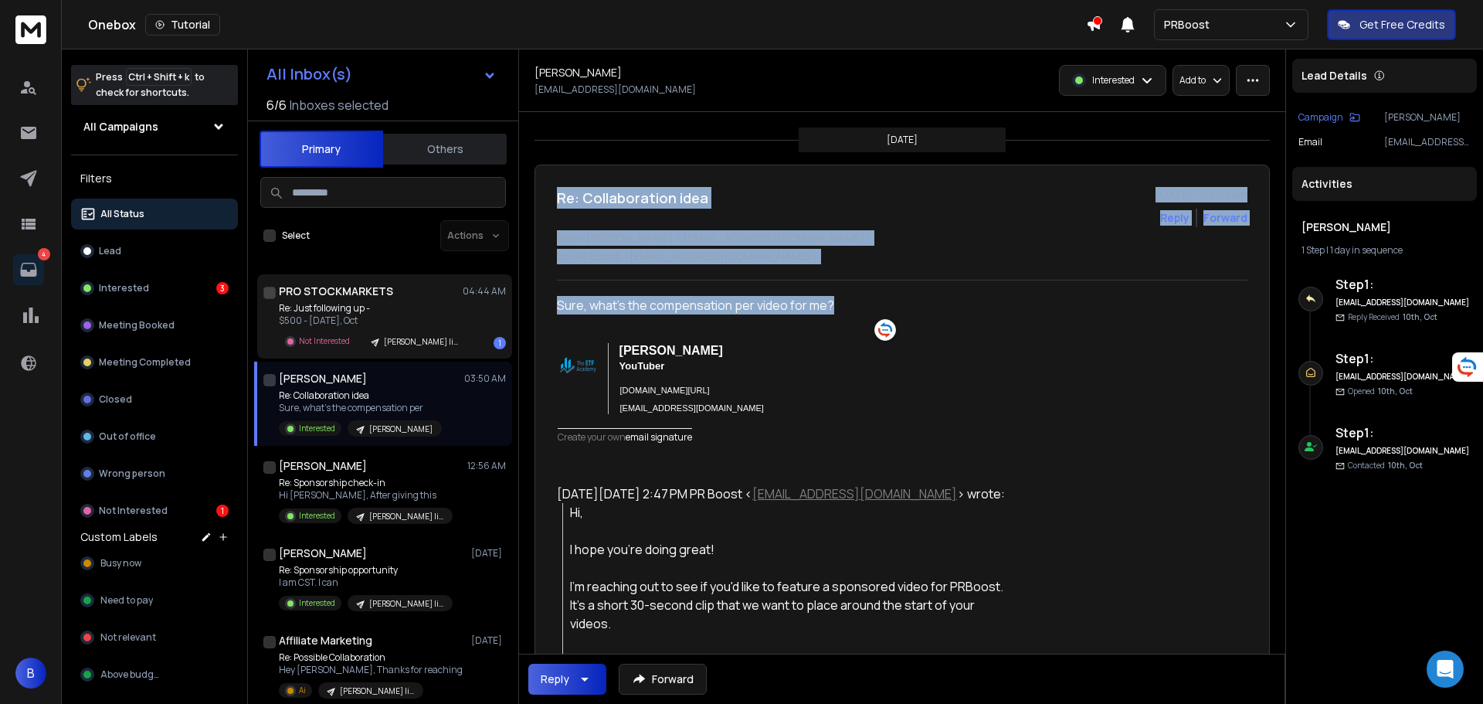
click at [381, 301] on div "PRO STOCKMARKETS 04:44 AM Re: Just following up - $500 - [DATE], Oct Not Intere…" at bounding box center [392, 316] width 227 height 66
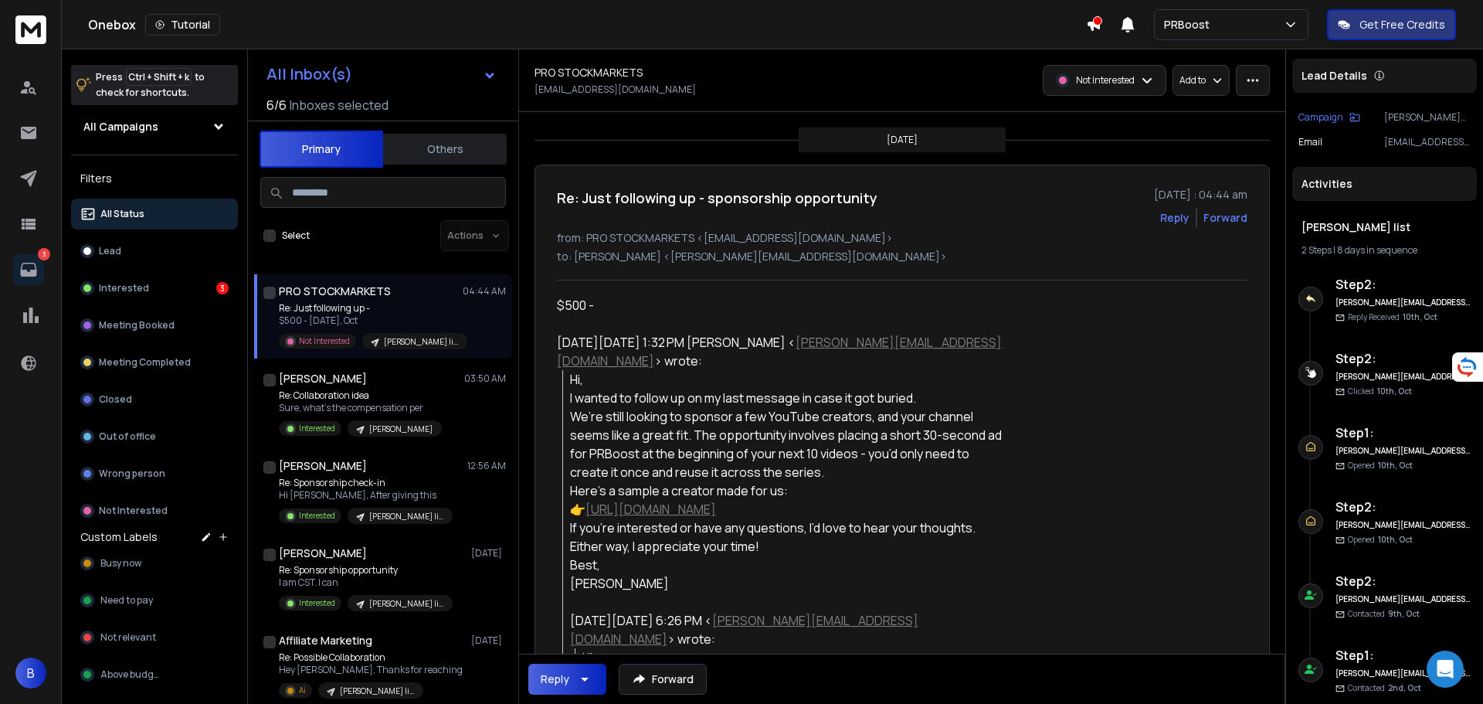
scroll to position [0, 0]
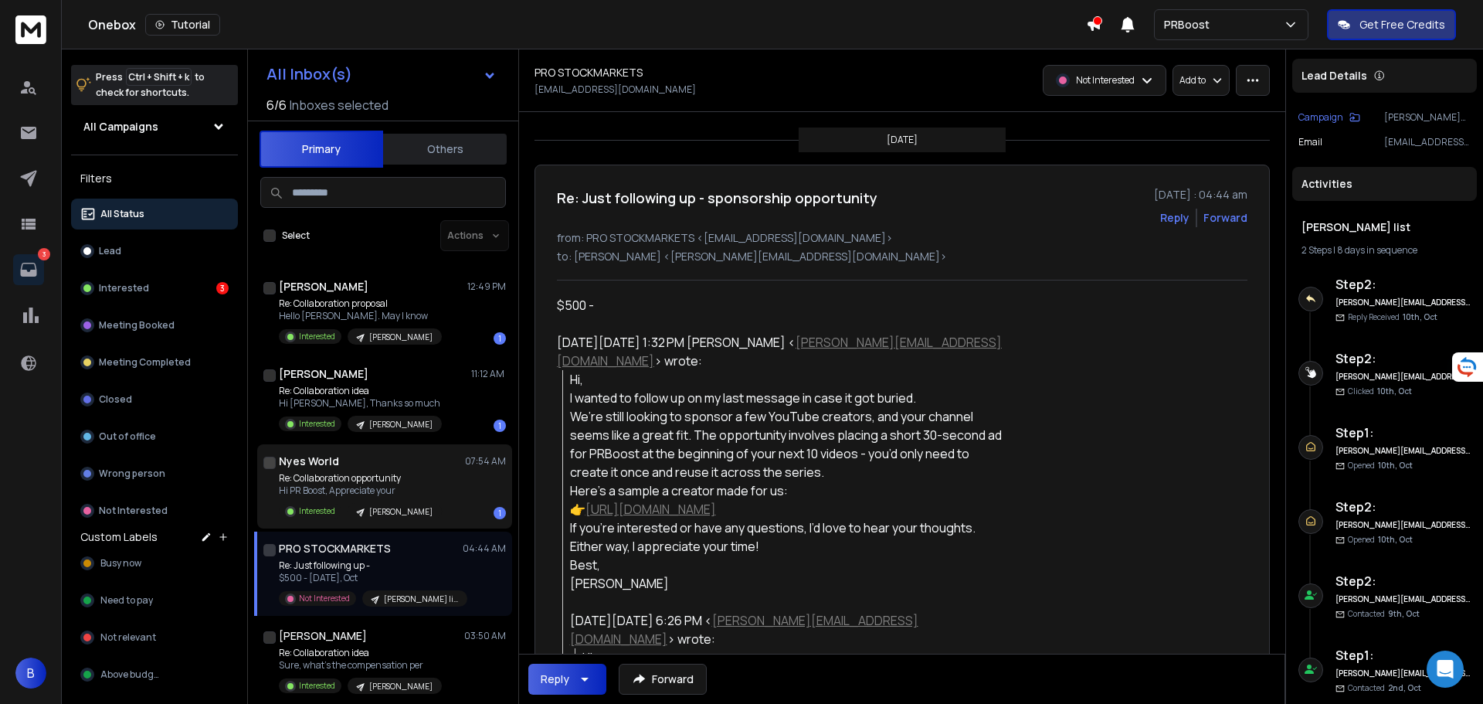
click at [457, 482] on div "Re: Collaboration opportunity Hi PR Boost, Appreciate your Interested [PERSON_N…" at bounding box center [392, 495] width 227 height 47
